Goal: Task Accomplishment & Management: Manage account settings

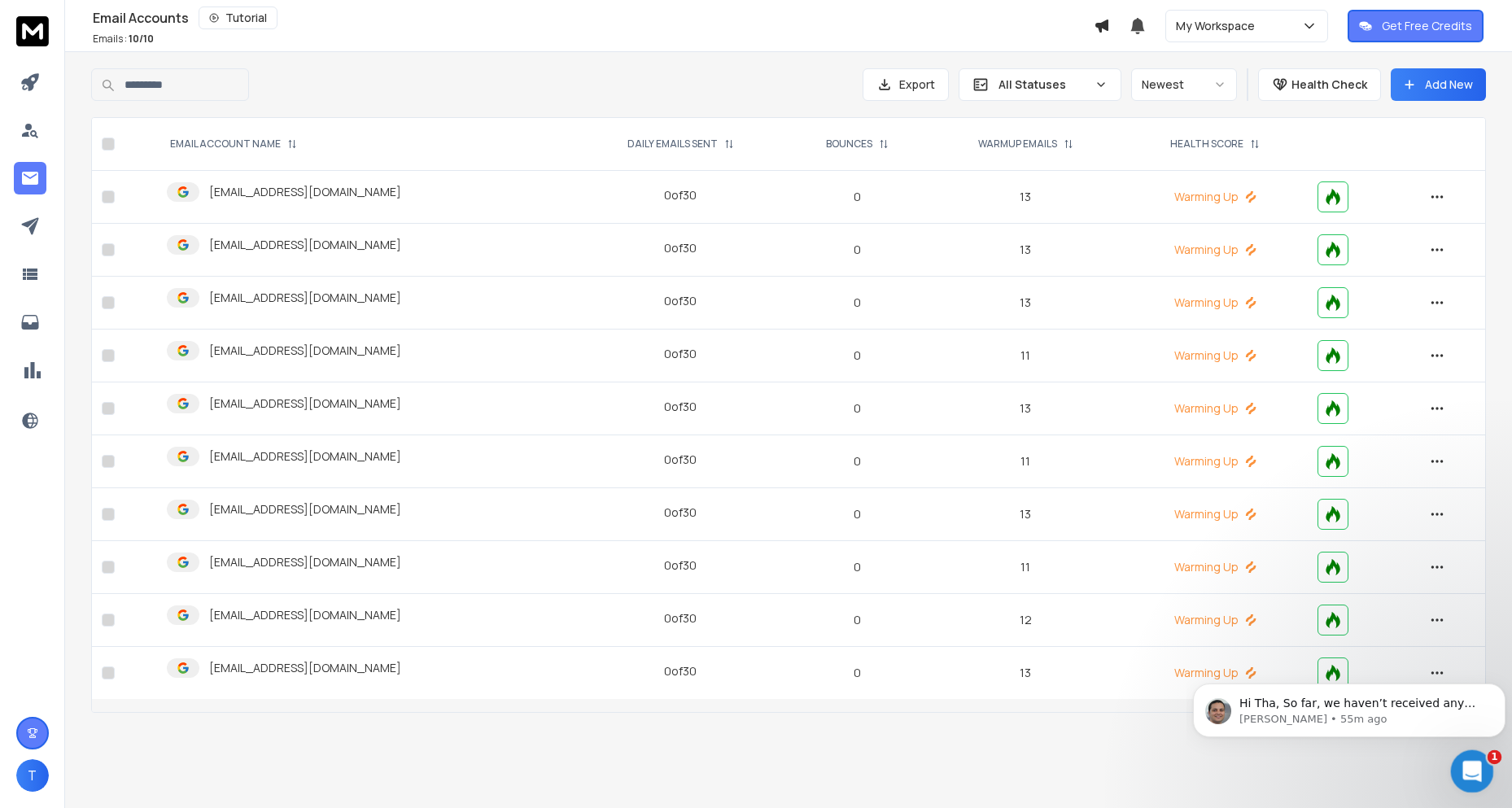
click at [1456, 773] on div "Open Intercom Messenger" at bounding box center [1470, 768] width 54 height 54
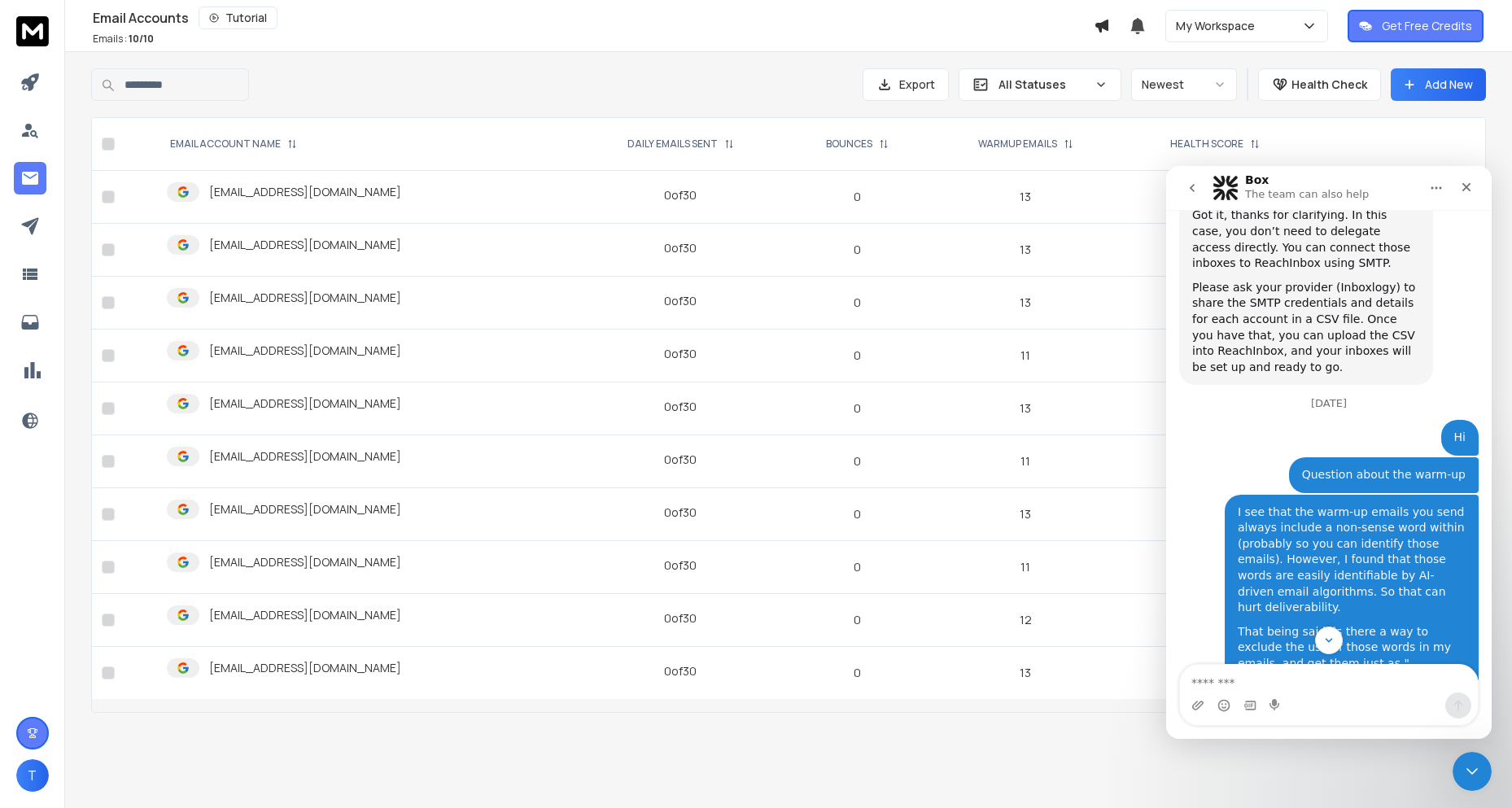
scroll to position [1263, 0]
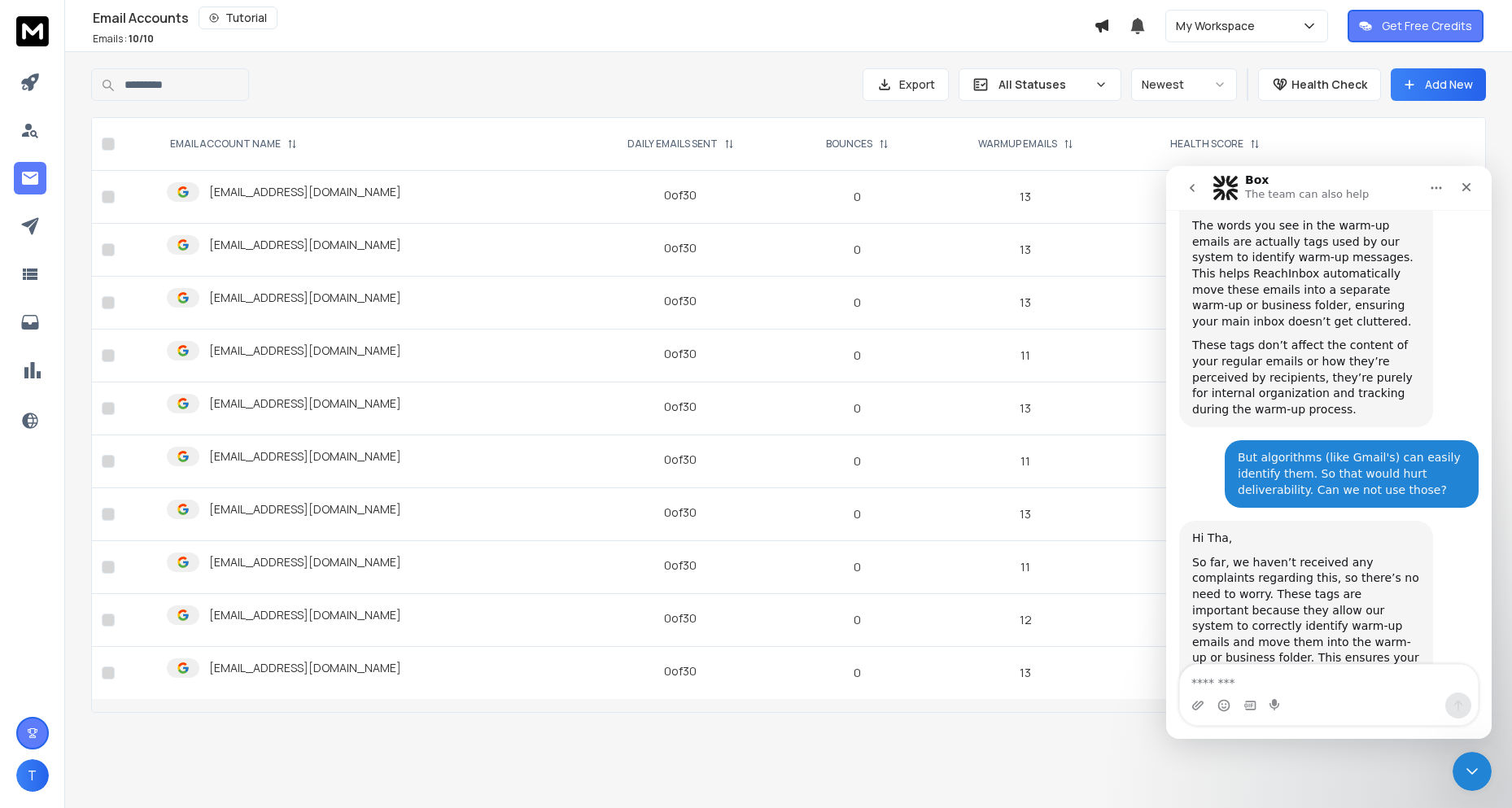
click at [1329, 637] on div "Hi Tha, So far, we haven’t received any complaints regarding this, so there’s n…" at bounding box center [1329, 664] width 300 height 286
click at [1327, 680] on textarea "Message…" at bounding box center [1329, 678] width 298 height 27
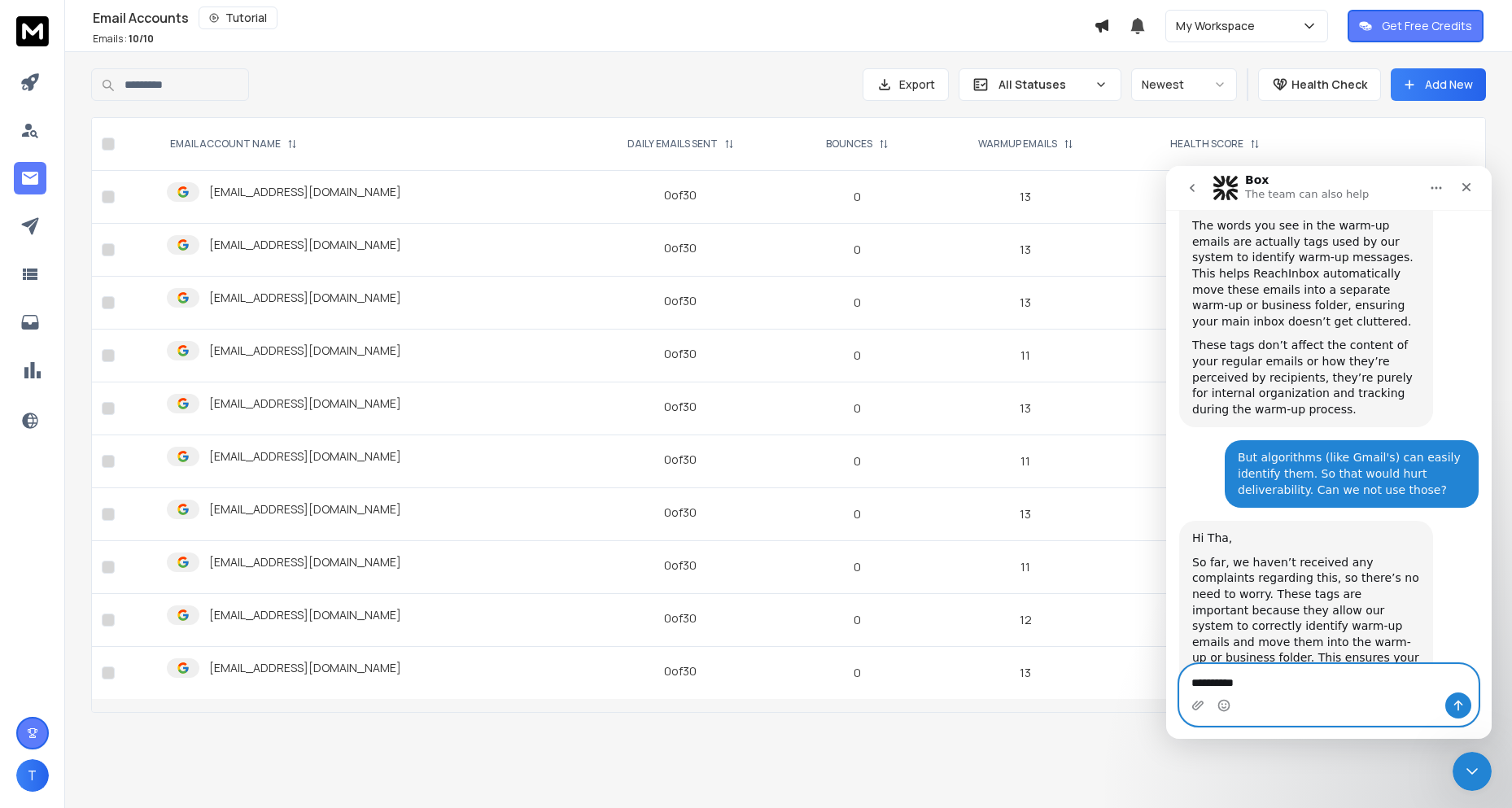
type textarea "**********"
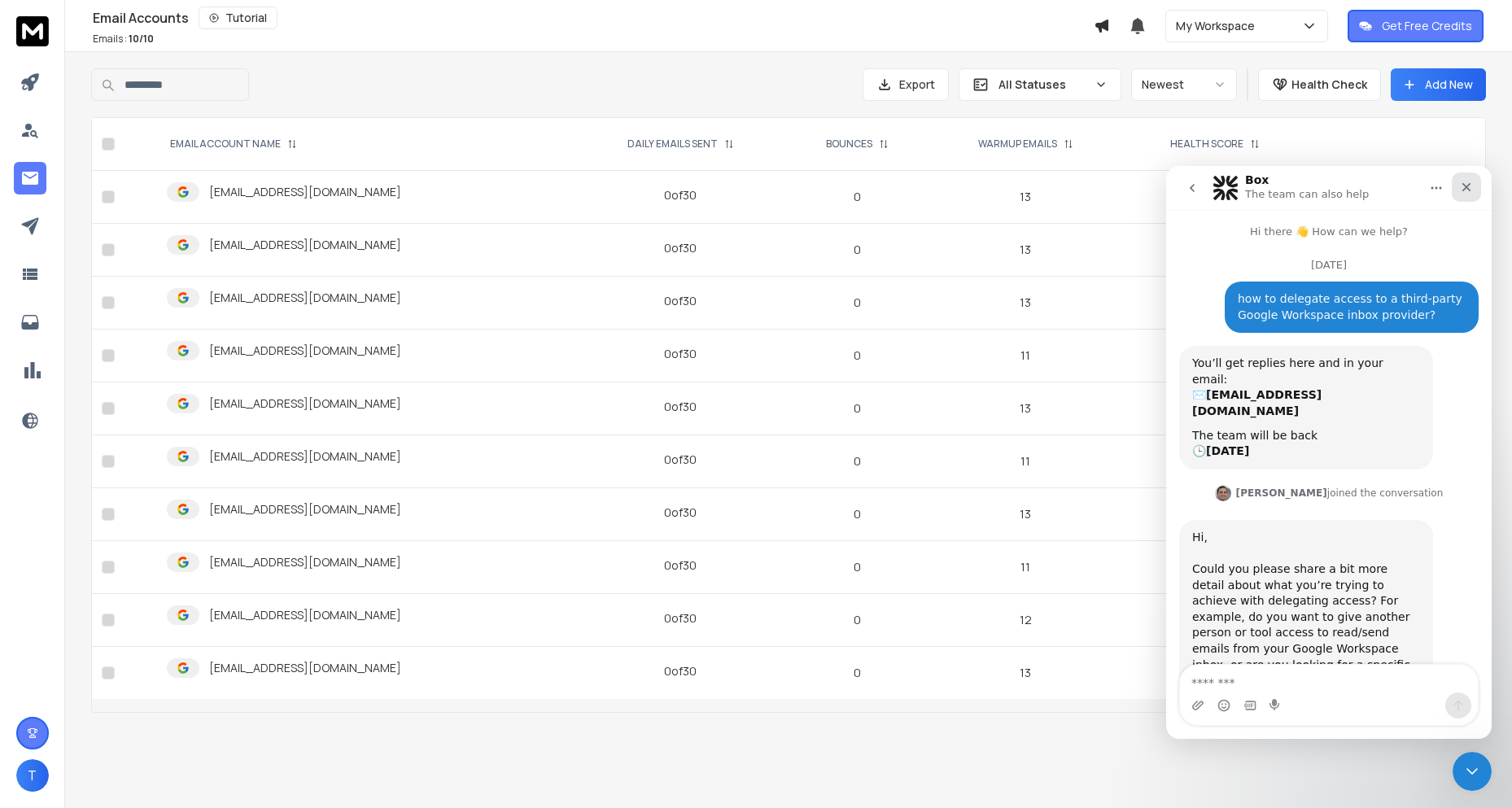
scroll to position [1312, 0]
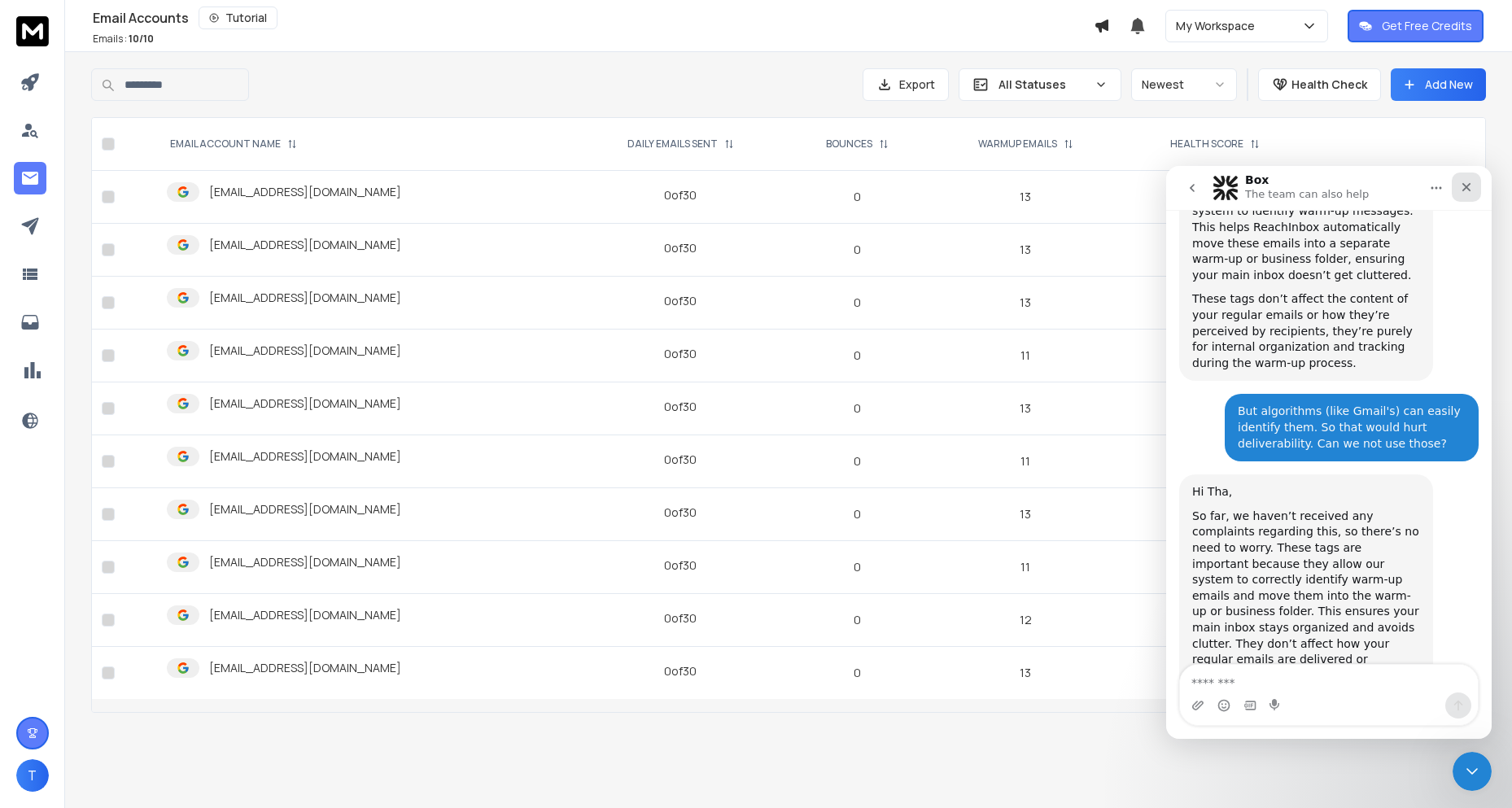
click at [1467, 187] on icon "Close" at bounding box center [1466, 187] width 9 height 9
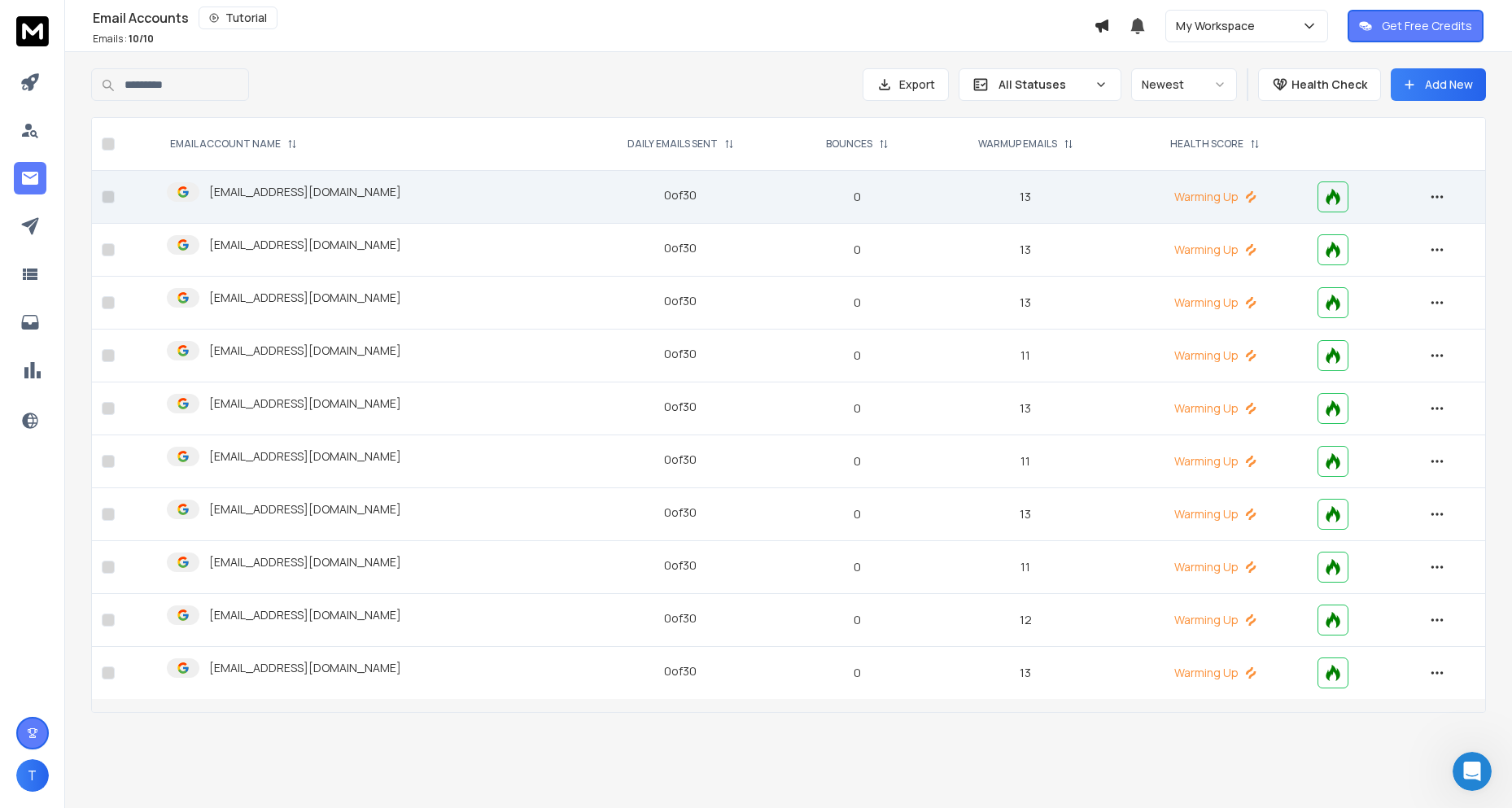
click at [895, 212] on td "0" at bounding box center [858, 197] width 143 height 53
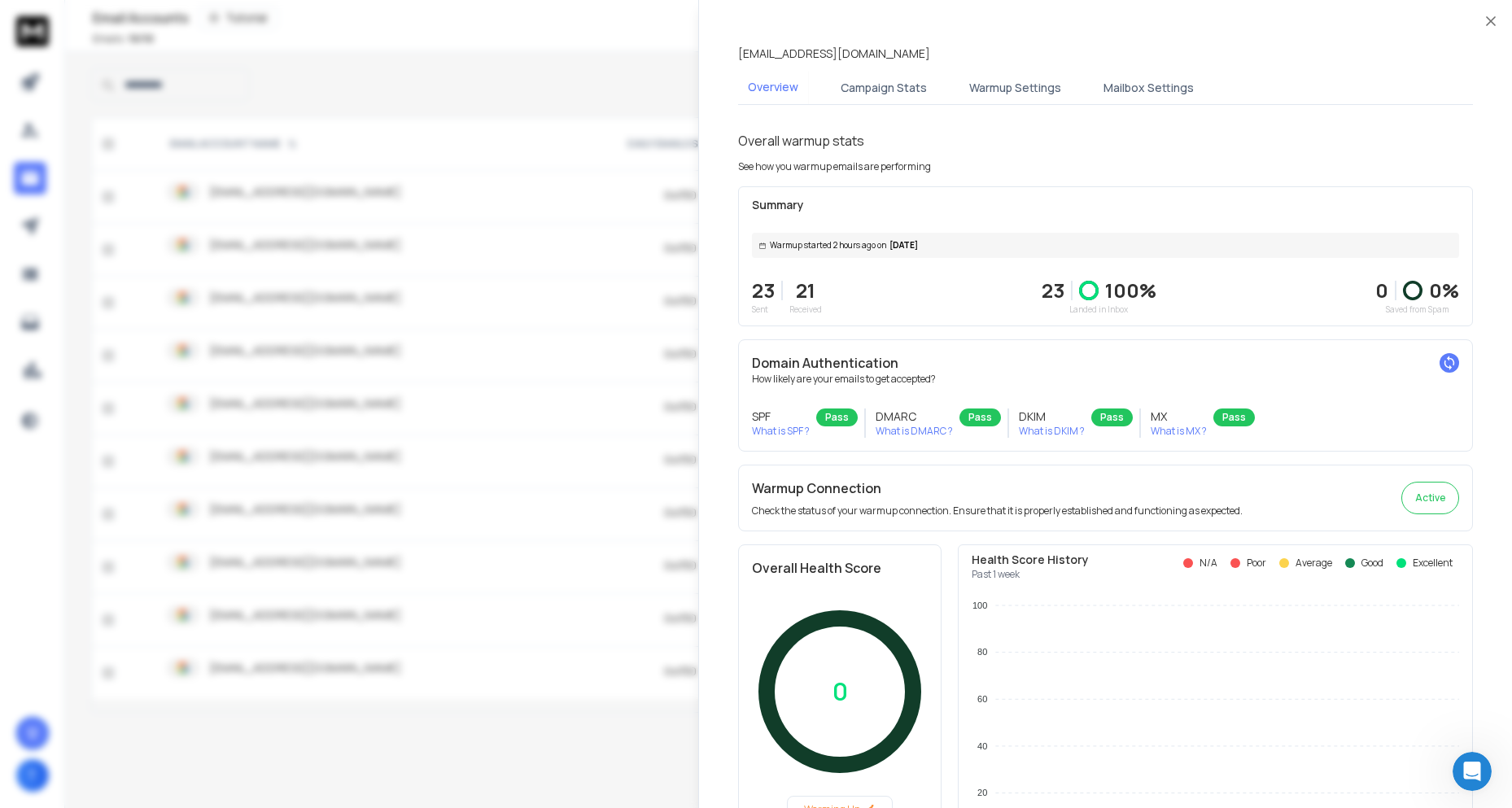
click at [1044, 91] on button "Warmup Settings" at bounding box center [1015, 87] width 111 height 36
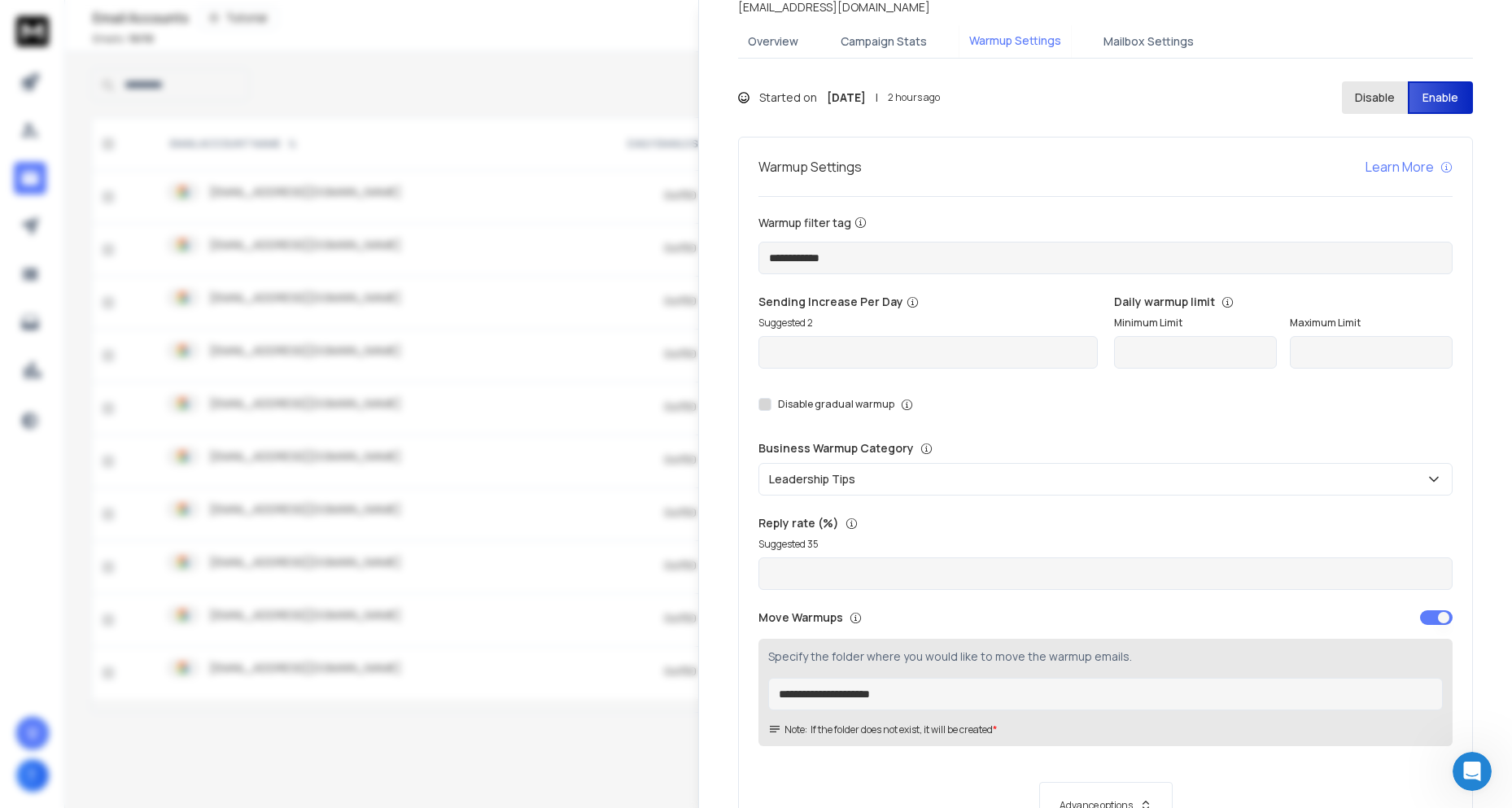
scroll to position [0, 0]
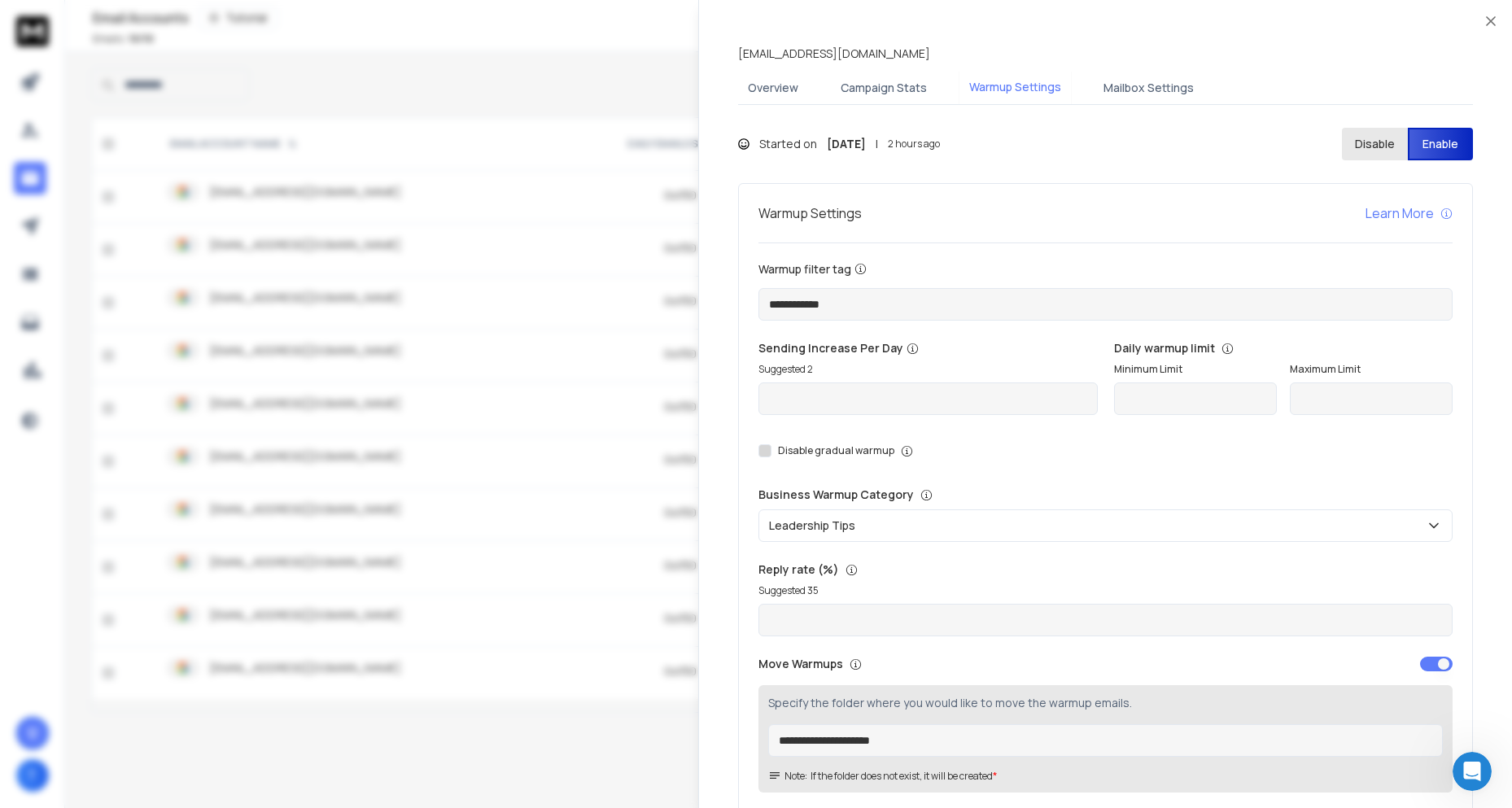
click at [992, 85] on button "Warmup Settings" at bounding box center [1015, 87] width 111 height 37
click at [1487, 17] on icon "button" at bounding box center [1491, 22] width 17 height 17
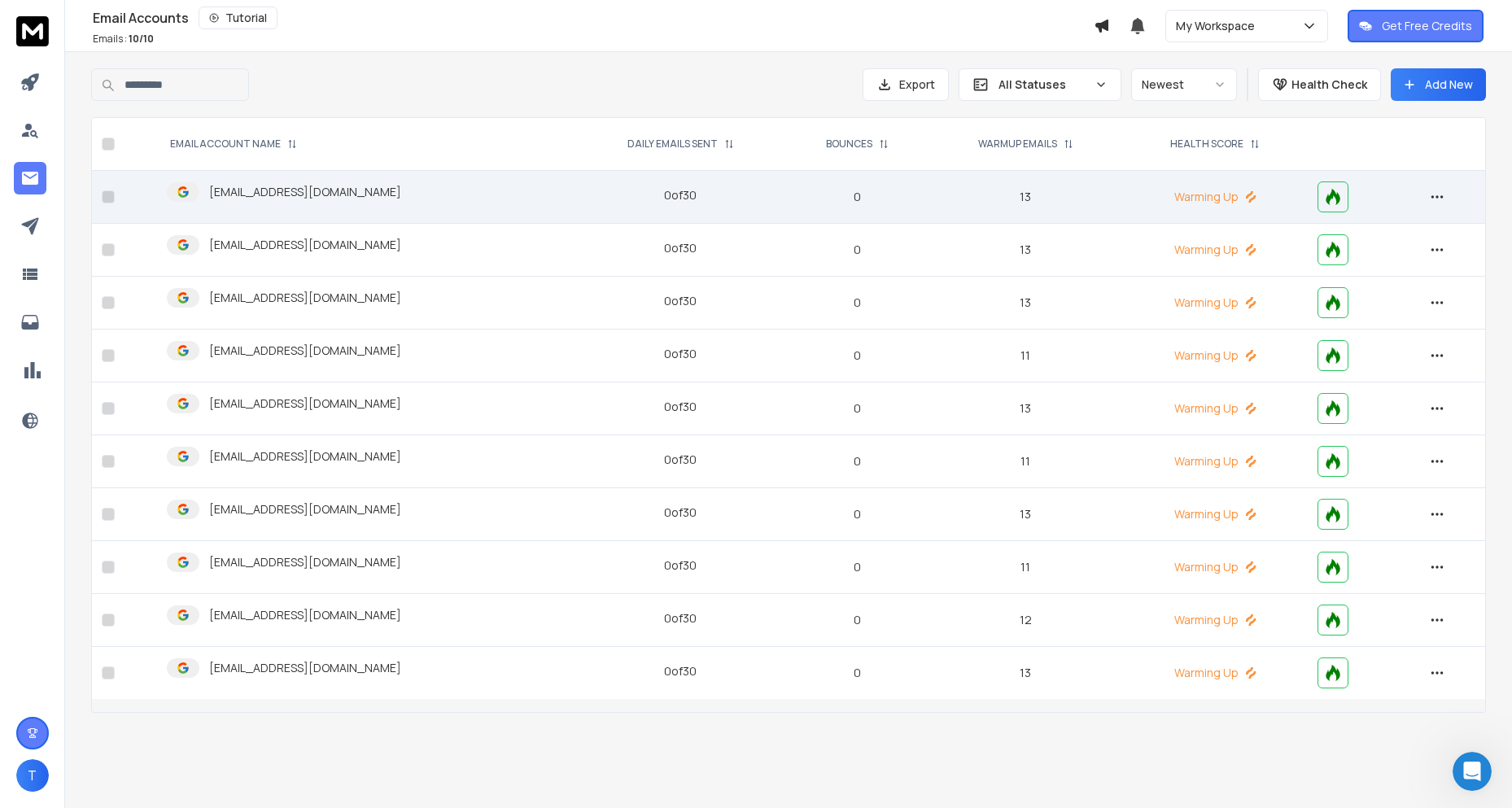
click at [1167, 212] on td "Warming Up" at bounding box center [1215, 197] width 185 height 53
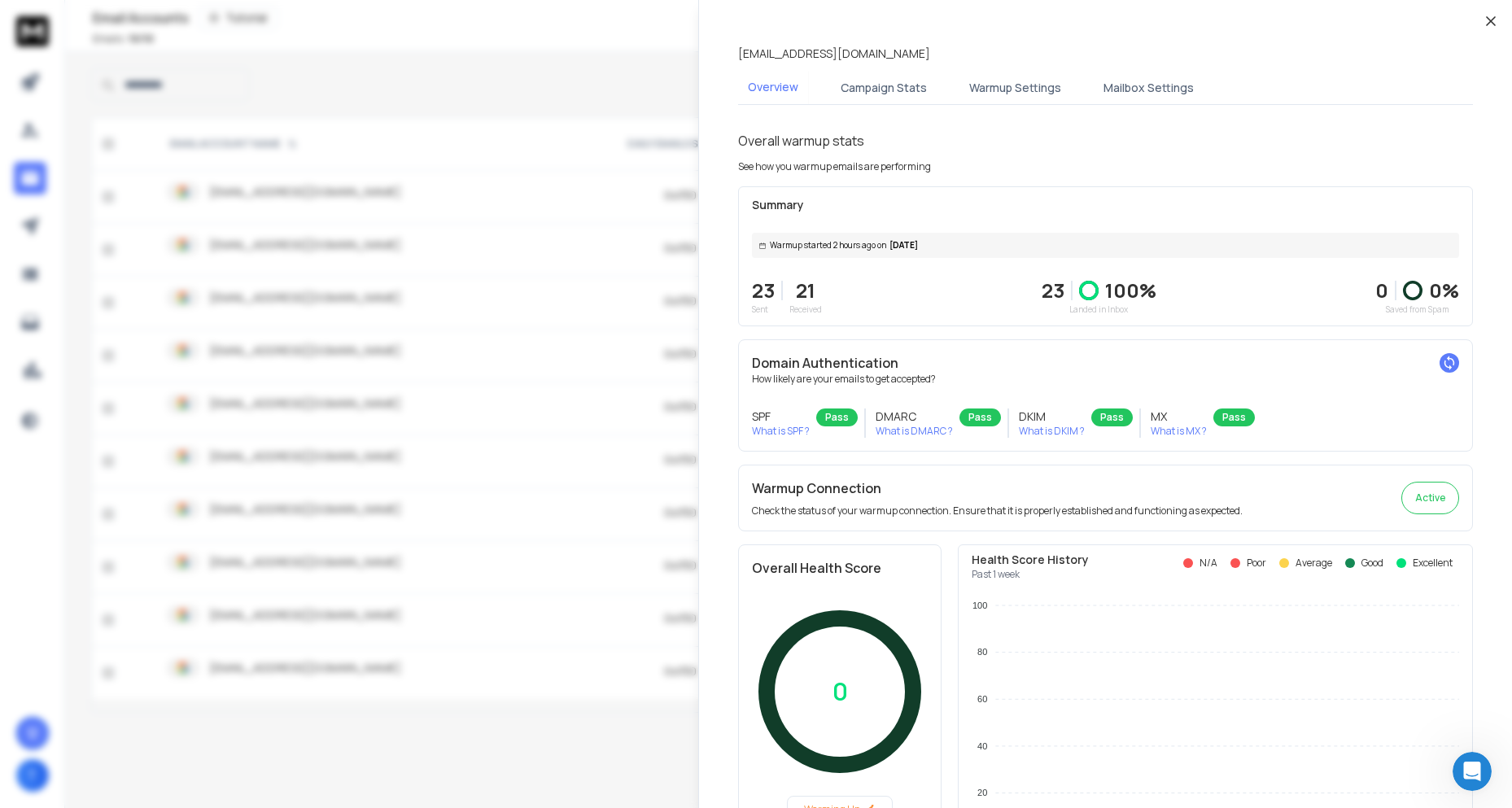
click at [1487, 18] on icon "button" at bounding box center [1491, 22] width 17 height 17
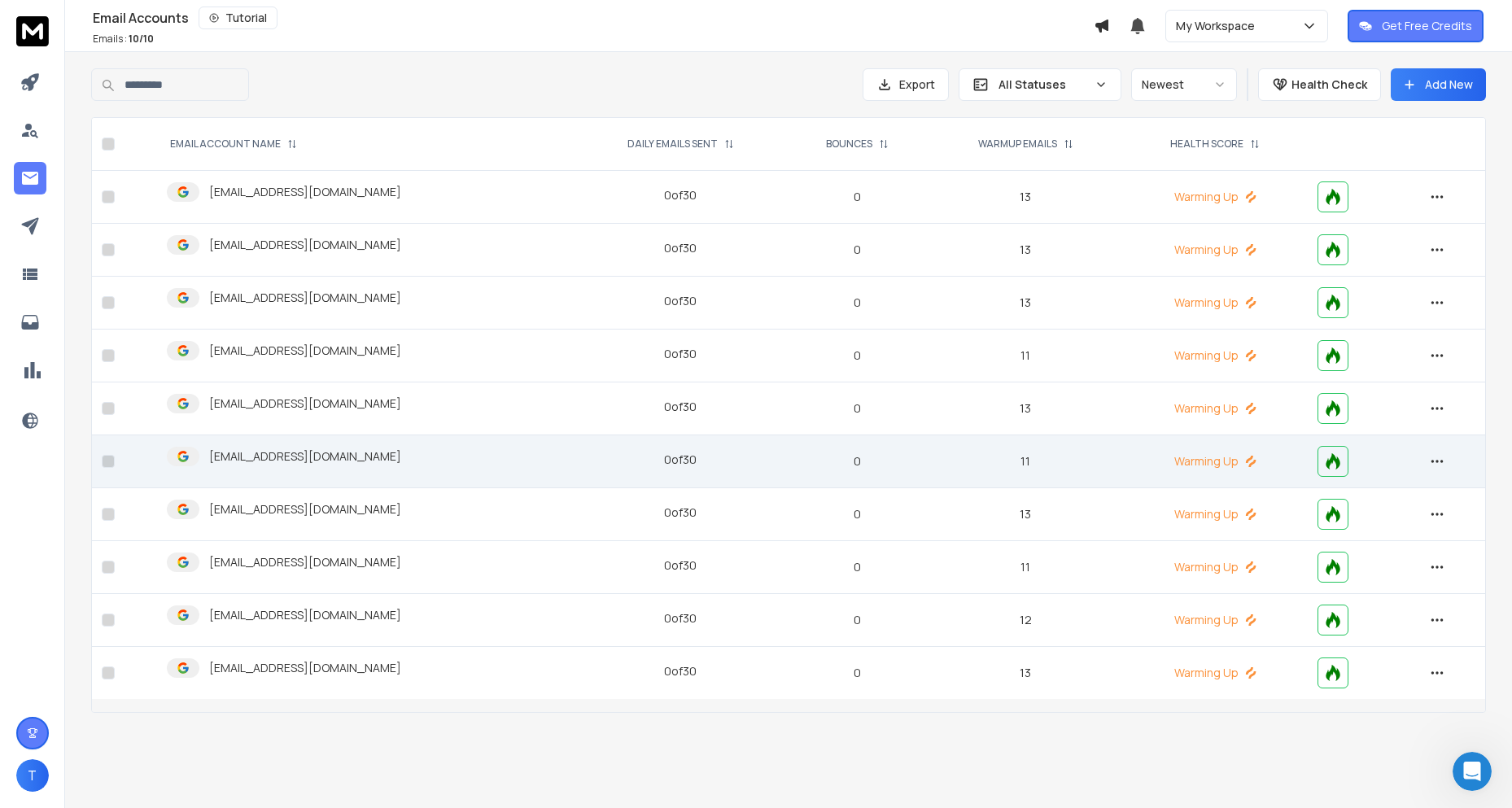
click at [1114, 455] on td "11" at bounding box center [1026, 462] width 194 height 53
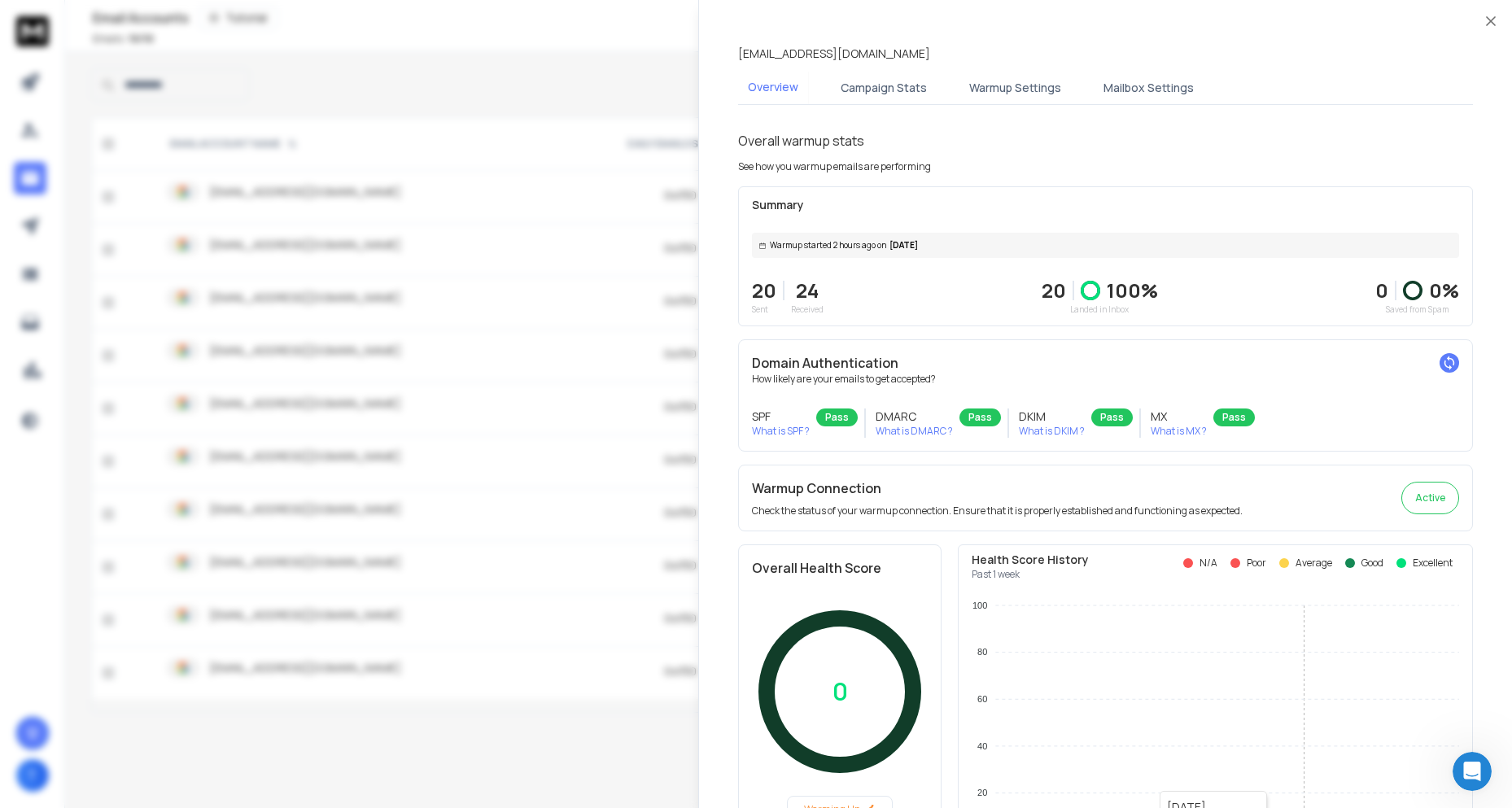
scroll to position [484, 0]
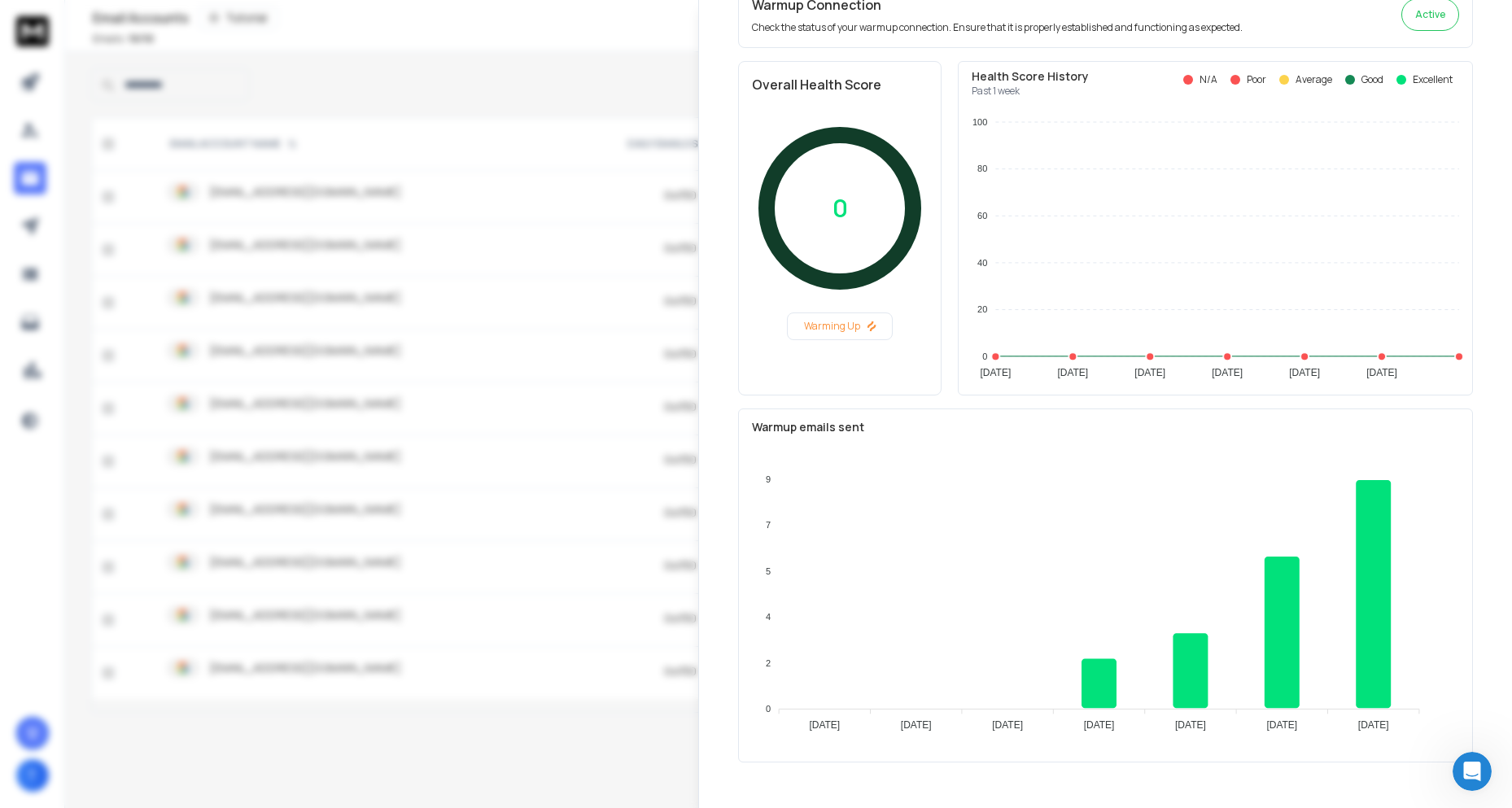
click at [632, 270] on div at bounding box center [756, 404] width 1512 height 808
